Goal: Communication & Community: Answer question/provide support

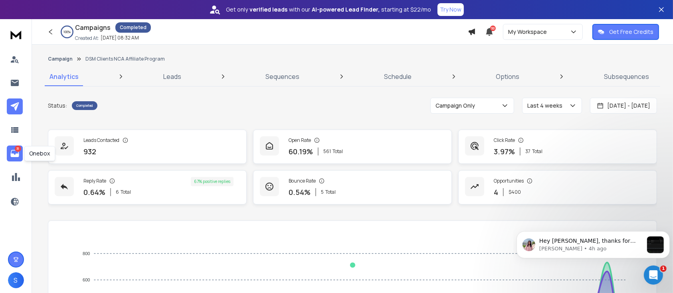
click at [11, 152] on icon at bounding box center [15, 154] width 10 height 10
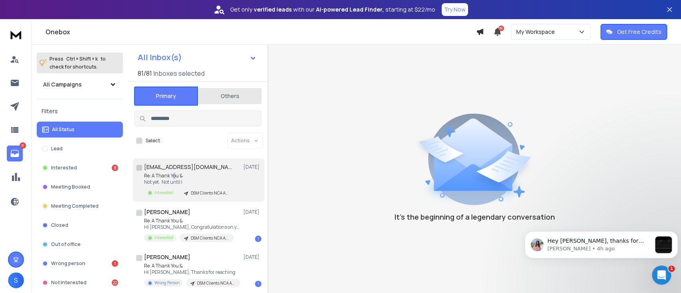
click at [174, 177] on p "Re: A Thank You &" at bounding box center [189, 176] width 90 height 6
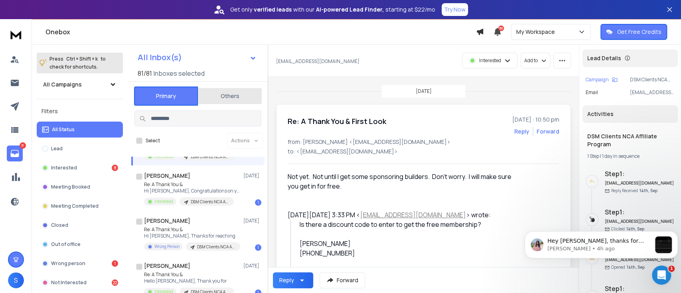
scroll to position [53, 0]
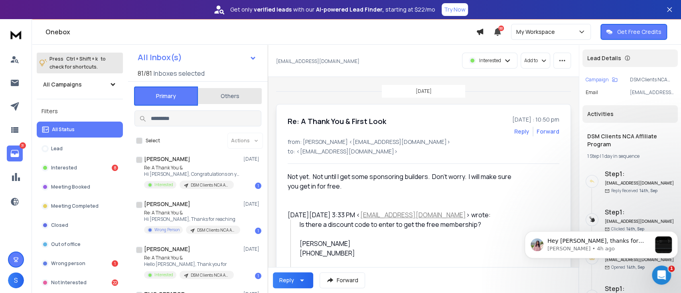
click at [161, 173] on p "Hi [PERSON_NAME], Congratulations on your" at bounding box center [192, 174] width 96 height 6
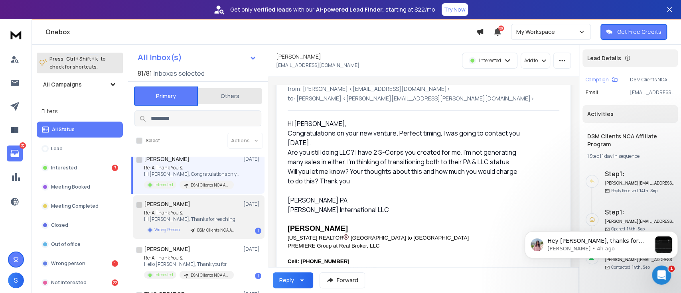
click at [170, 213] on p "Re: A Thank You &" at bounding box center [192, 213] width 96 height 6
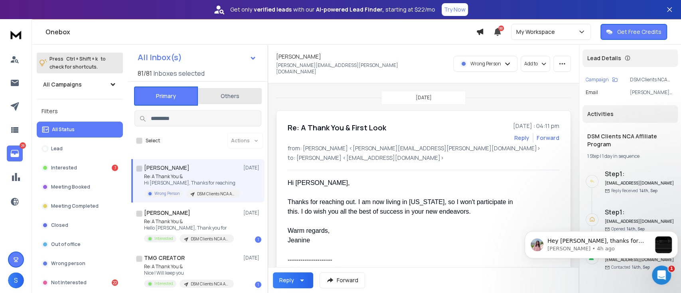
scroll to position [106, 0]
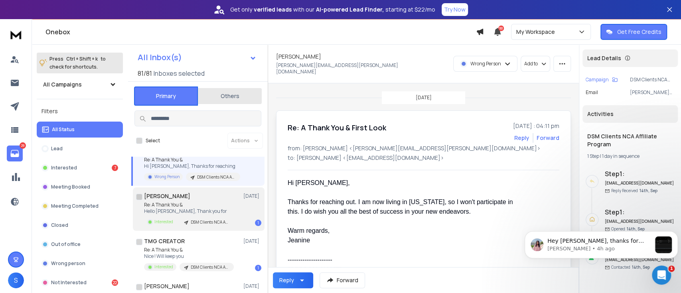
click at [162, 207] on p "Re: A Thank You &" at bounding box center [189, 205] width 90 height 6
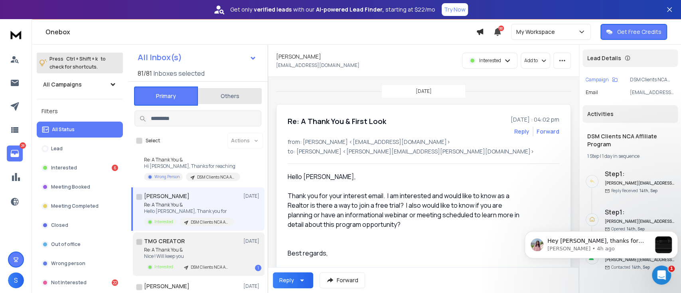
click at [163, 244] on h1 "TMG CREATOR" at bounding box center [164, 242] width 41 height 8
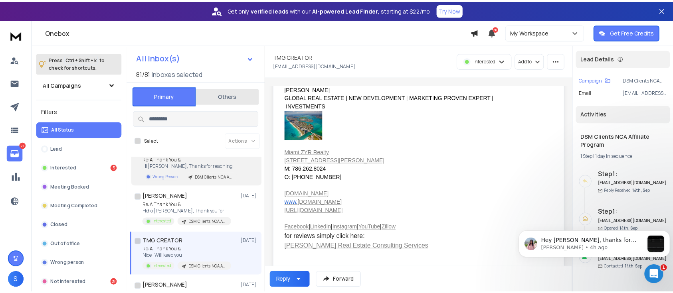
scroll to position [213, 0]
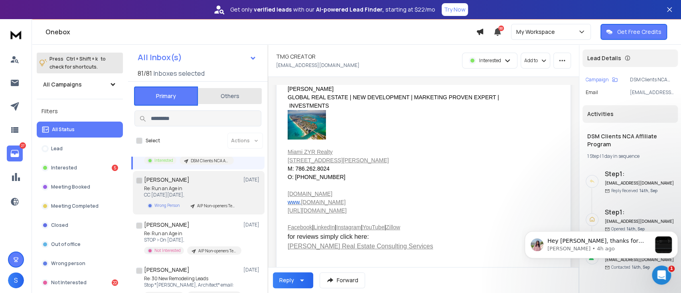
click at [159, 183] on h1 "[PERSON_NAME]" at bounding box center [167, 180] width 46 height 8
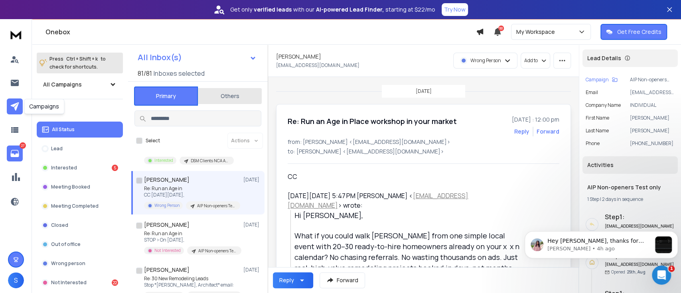
click at [10, 105] on icon at bounding box center [15, 107] width 10 height 10
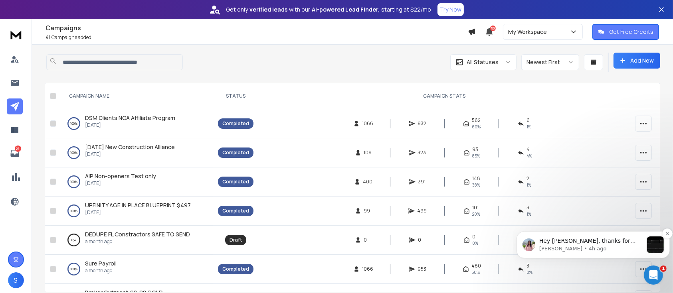
click at [579, 244] on p "Hey [PERSON_NAME], thanks for reaching out. I can see that the campaign sent 73…" at bounding box center [591, 241] width 104 height 8
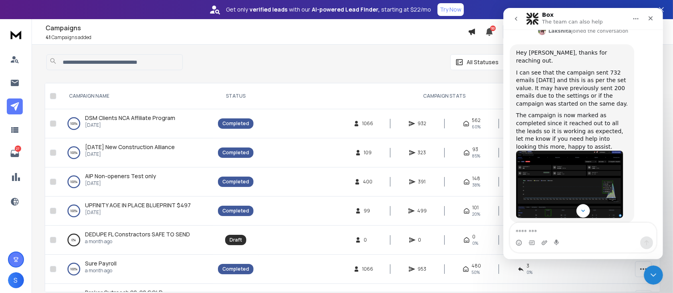
scroll to position [195, 0]
click at [518, 228] on textarea "Message…" at bounding box center [583, 230] width 146 height 14
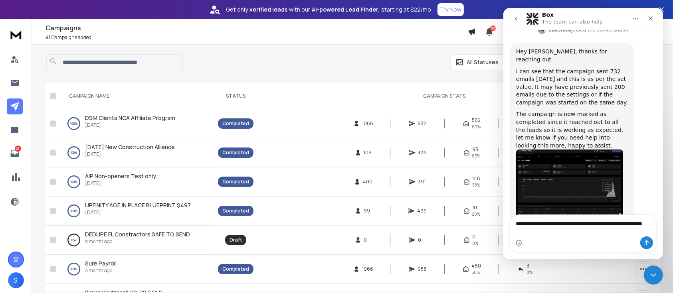
scroll to position [204, 0]
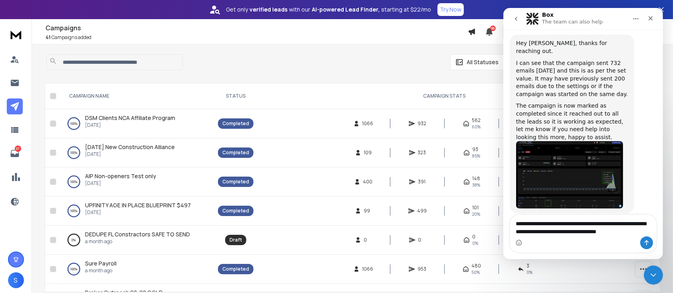
type textarea "**********"
click at [649, 244] on icon "Send a message…" at bounding box center [646, 243] width 6 height 6
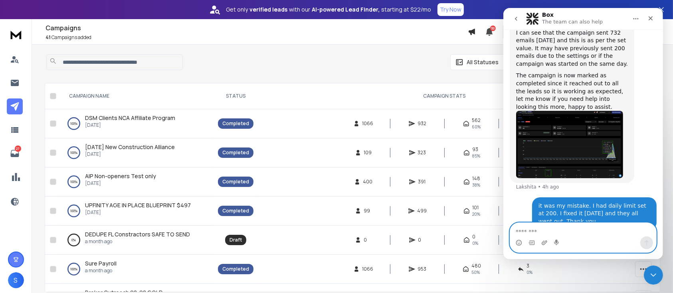
scroll to position [235, 0]
